Goal: Task Accomplishment & Management: Use online tool/utility

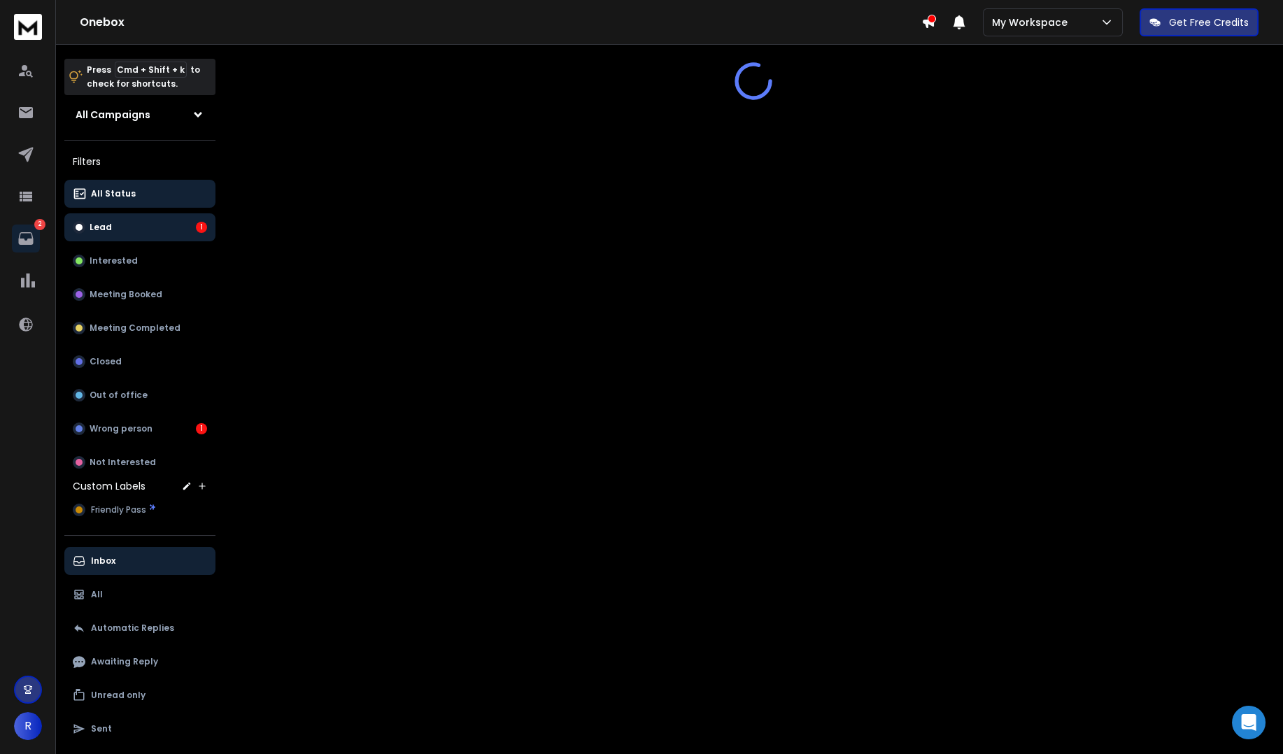
click at [139, 231] on button "Lead 1" at bounding box center [139, 227] width 151 height 28
click at [148, 225] on button "Lead 1" at bounding box center [139, 227] width 151 height 28
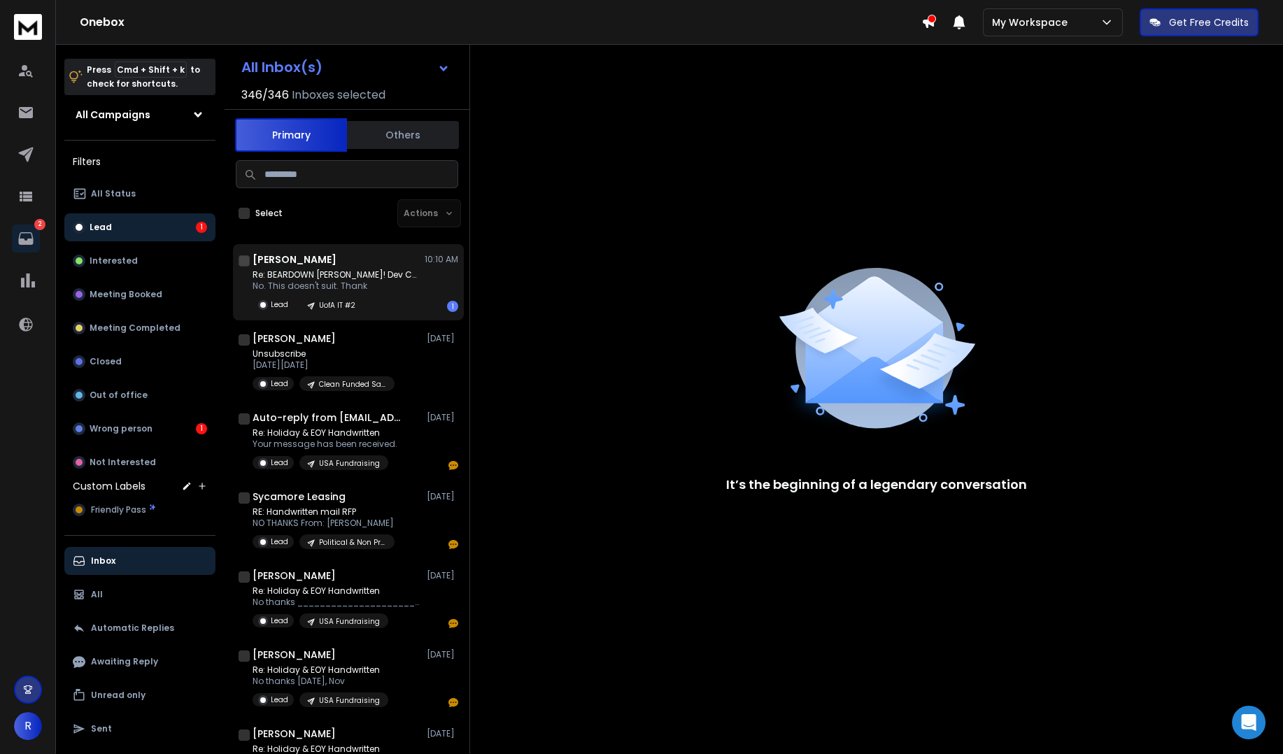
click at [387, 267] on div "Langham 10:10 AM Re: BEARDOWN Christopher! Dev Chat? No. This doesn't suit. Tha…" at bounding box center [356, 282] width 206 height 59
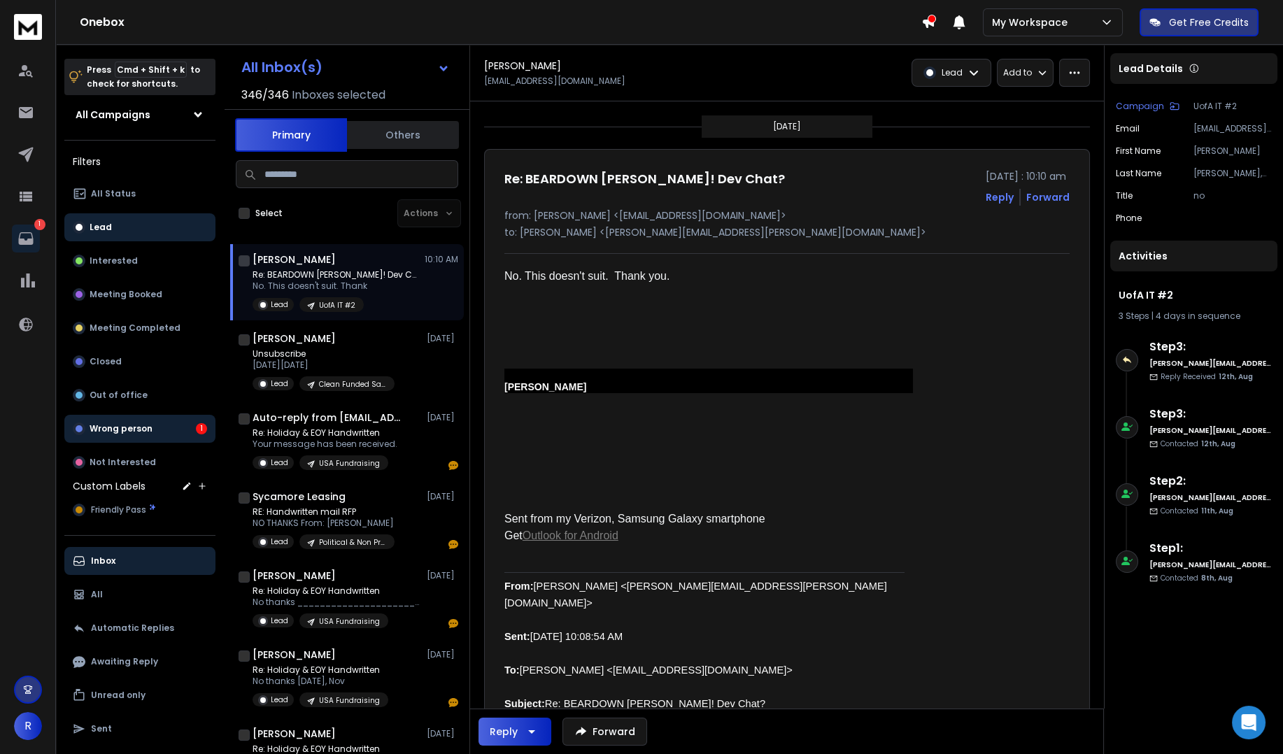
click at [128, 428] on p "Wrong person" at bounding box center [121, 428] width 63 height 11
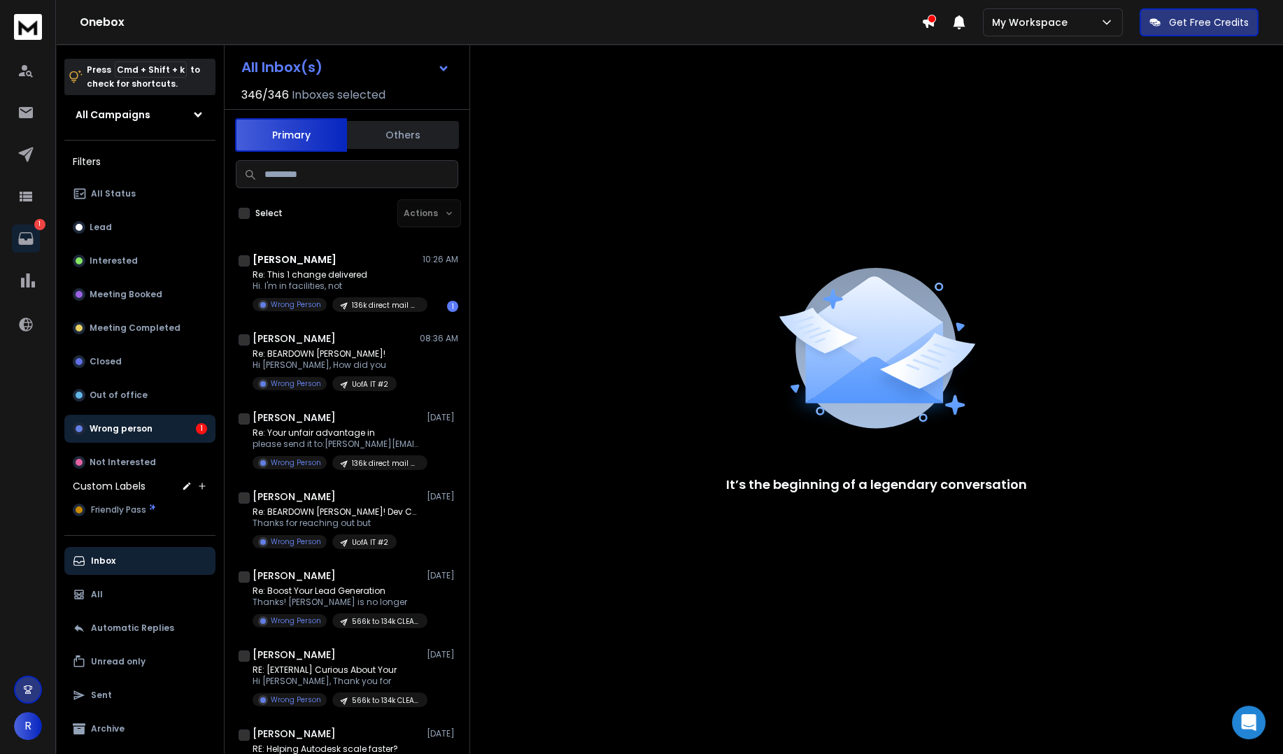
click at [396, 272] on p "Re: This 1 change delivered" at bounding box center [337, 274] width 168 height 11
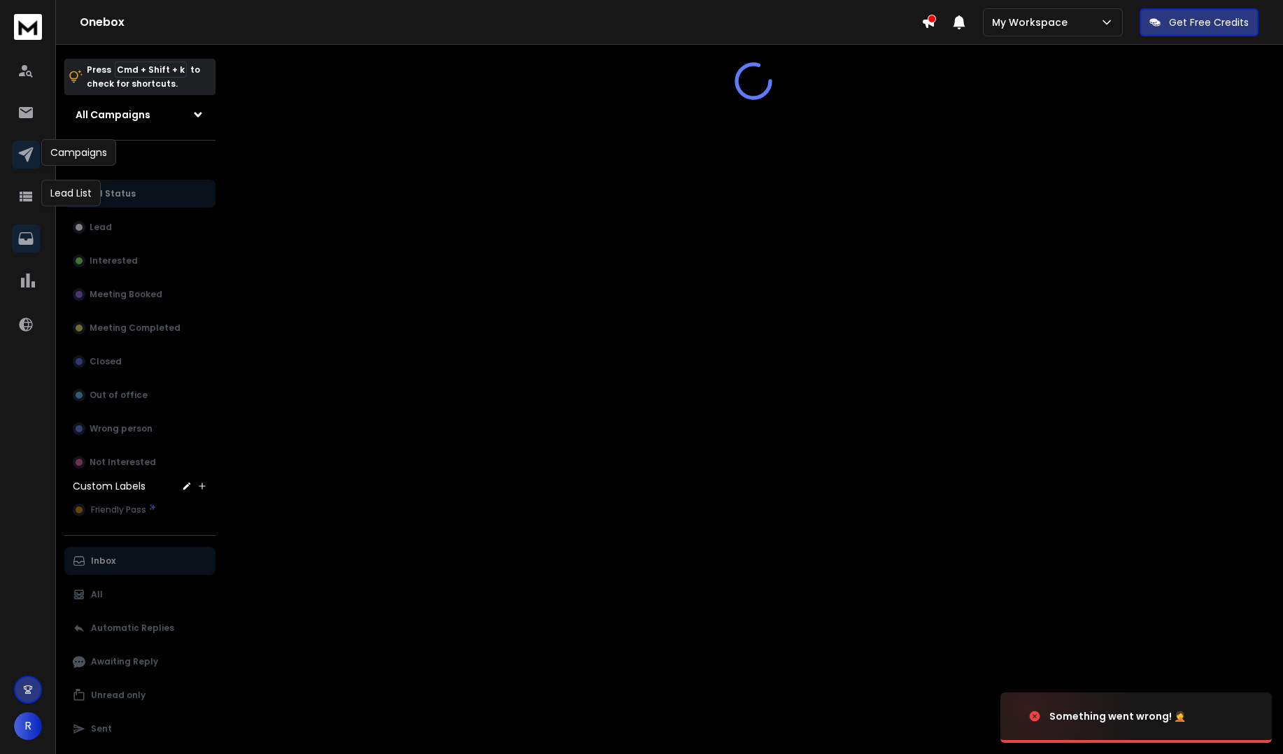
click at [34, 157] on link at bounding box center [26, 155] width 28 height 28
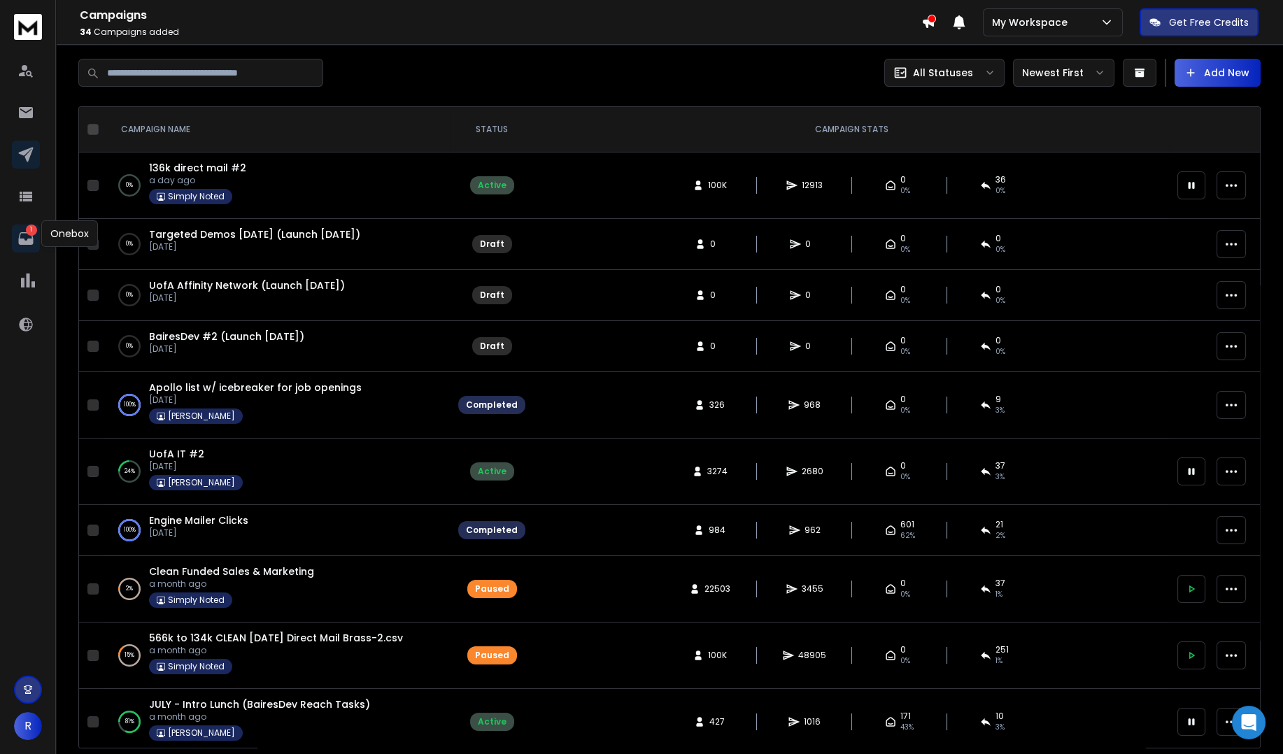
click at [31, 233] on icon at bounding box center [25, 238] width 15 height 13
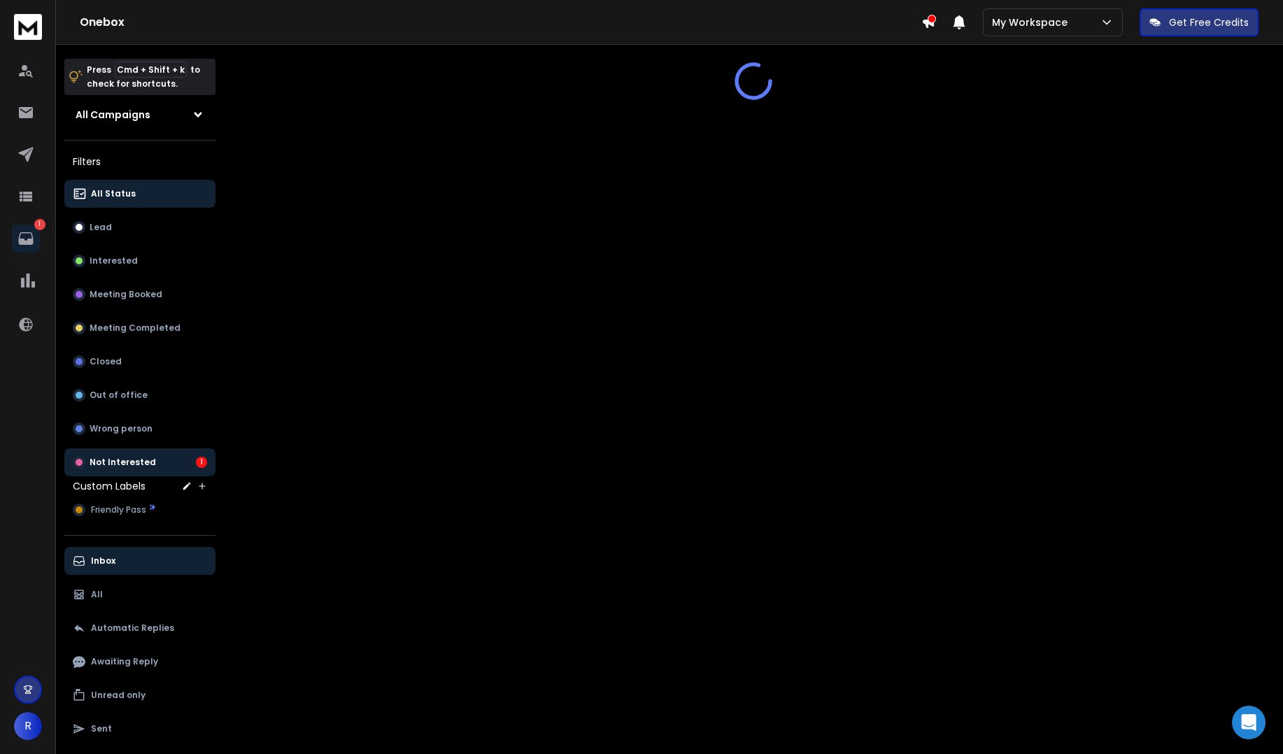
click at [149, 457] on p "Not Interested" at bounding box center [123, 462] width 66 height 11
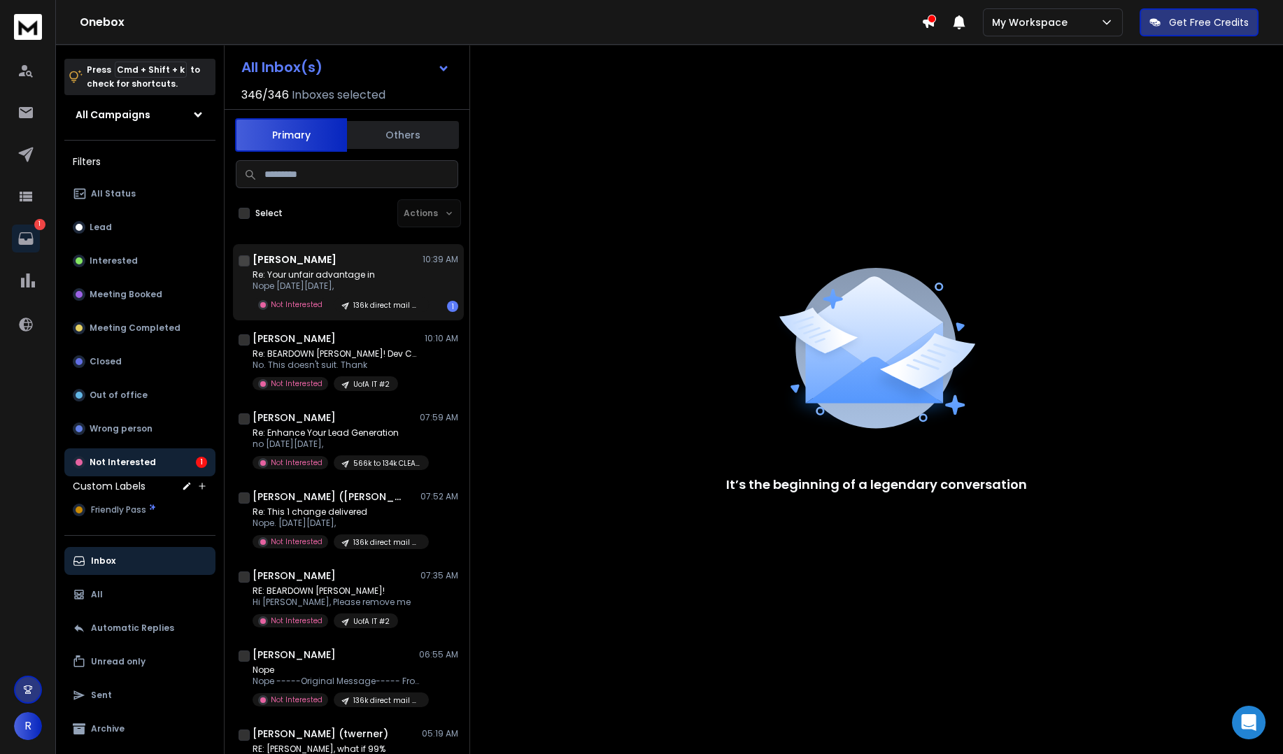
click at [315, 267] on div "Remo Lanhaus 10:39 AM Re: Your unfair advantage in Nope On Tue, Aug 12, Not Int…" at bounding box center [356, 282] width 206 height 59
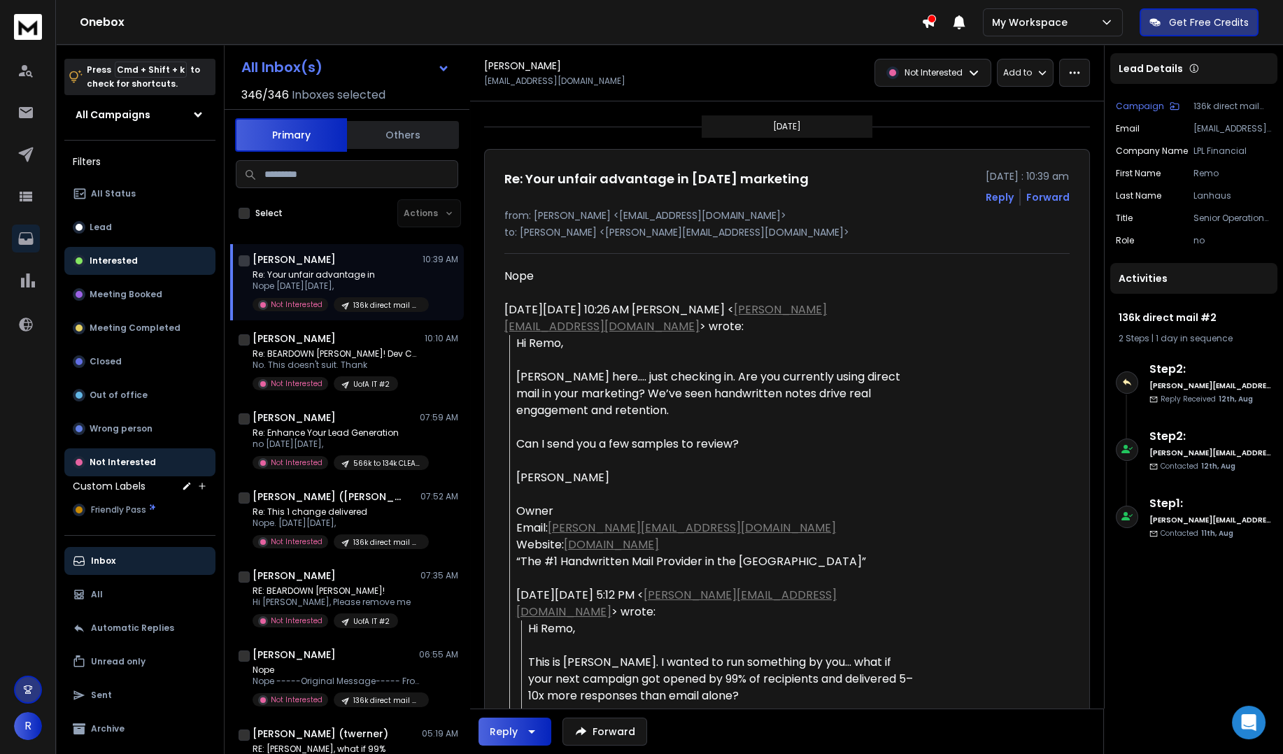
click at [107, 267] on button "Interested" at bounding box center [139, 261] width 151 height 28
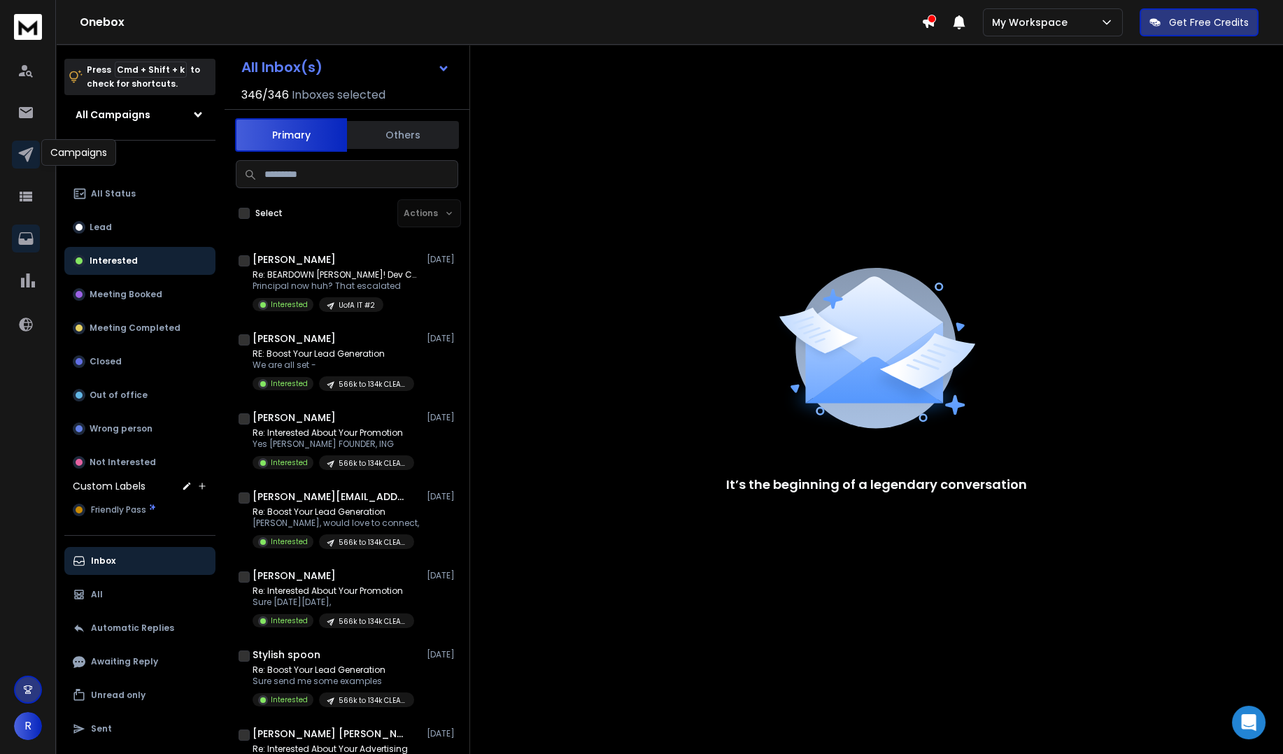
click at [28, 142] on link at bounding box center [26, 155] width 28 height 28
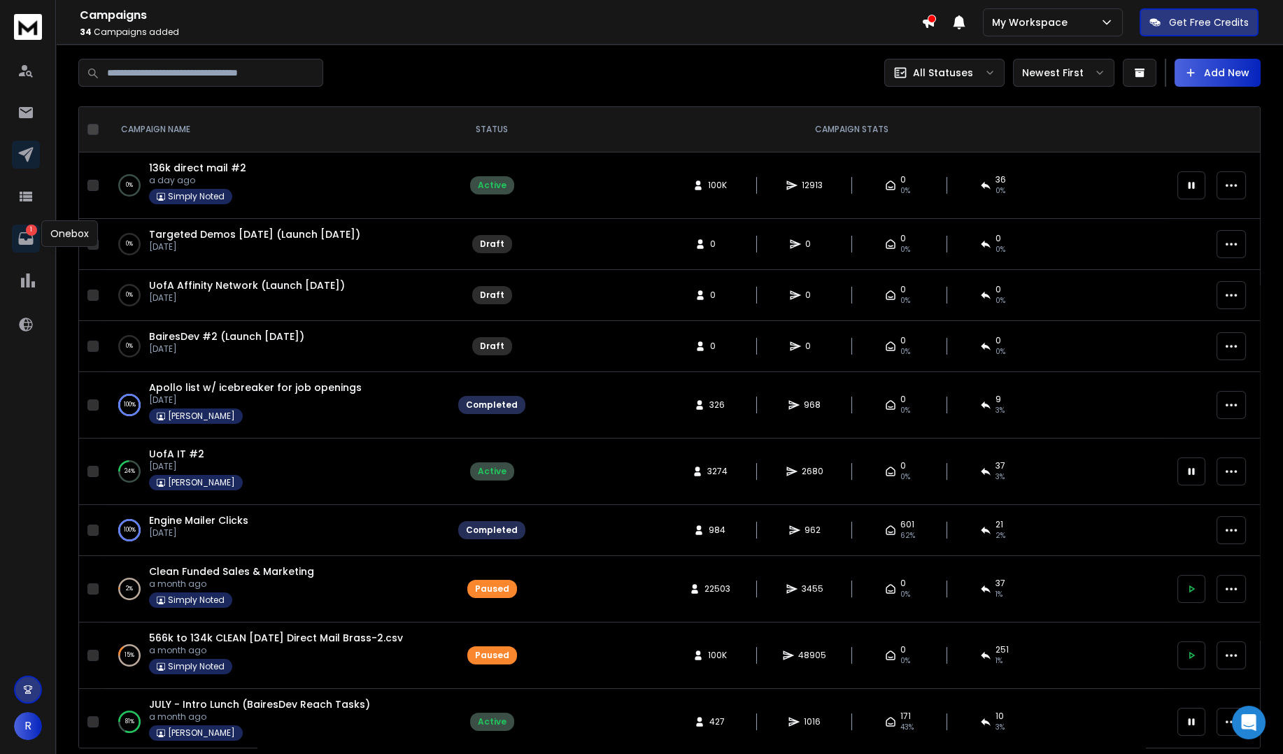
click at [24, 230] on icon at bounding box center [25, 238] width 17 height 17
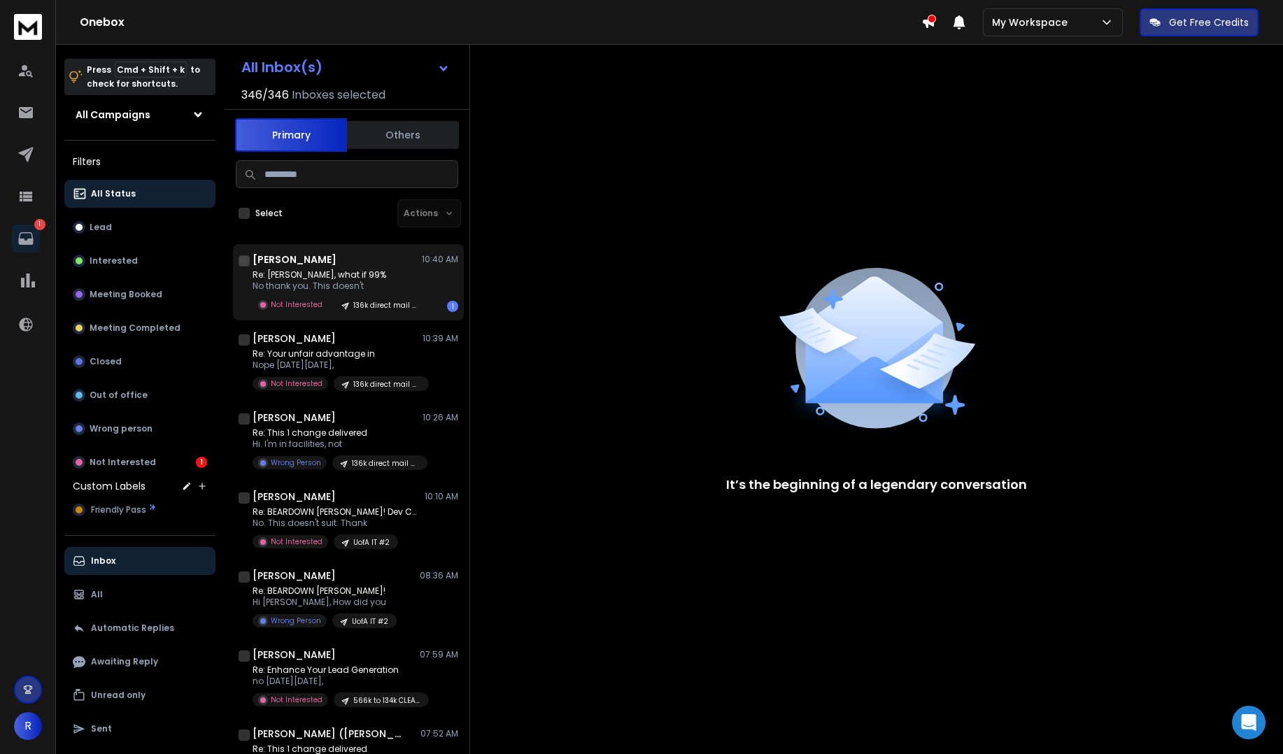
click at [376, 261] on div "[PERSON_NAME][DEMOGRAPHIC_DATA]:40 AM" at bounding box center [356, 260] width 206 height 14
